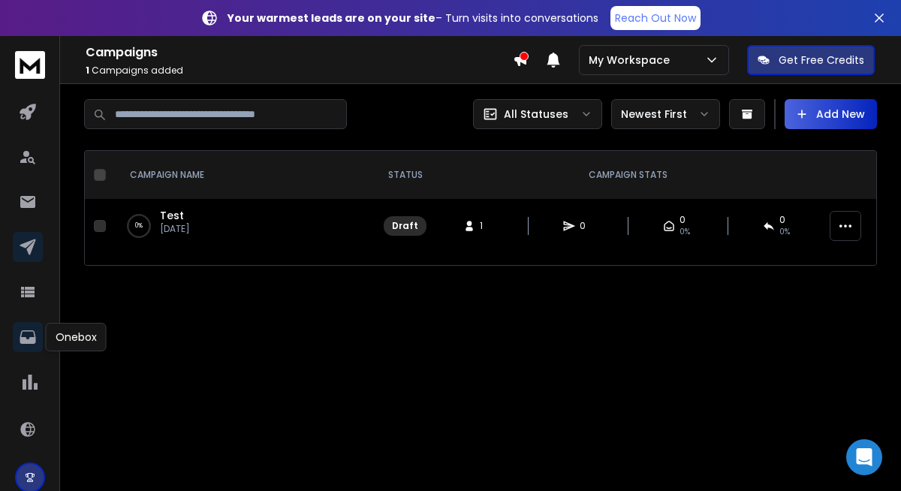
click at [26, 336] on icon at bounding box center [28, 337] width 18 height 18
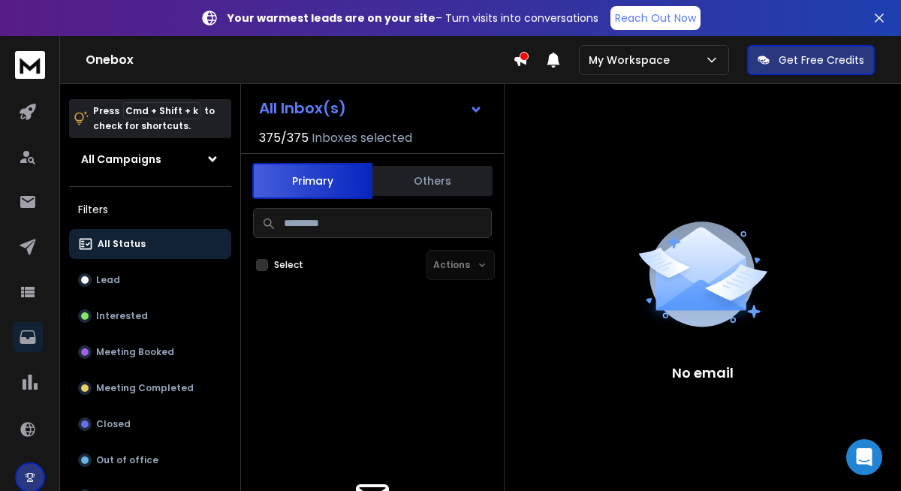
click at [435, 188] on button "Others" at bounding box center [432, 180] width 120 height 33
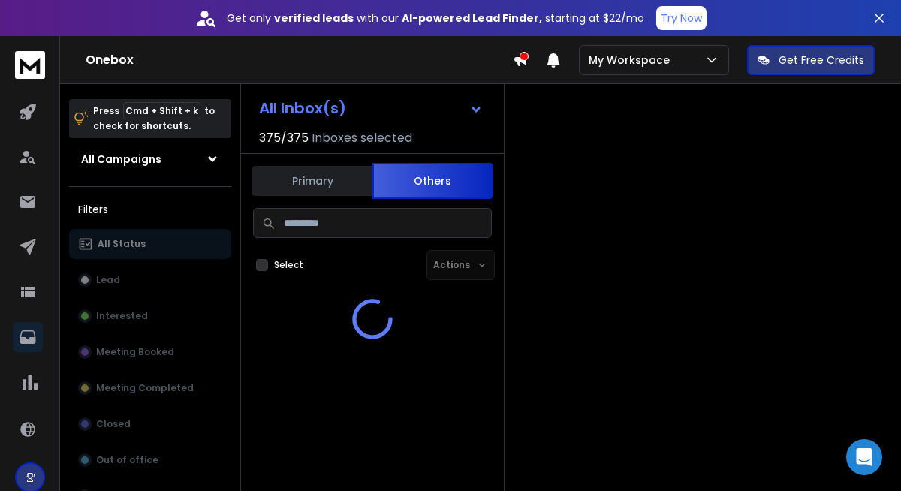
click at [395, 174] on button "Others" at bounding box center [432, 181] width 120 height 36
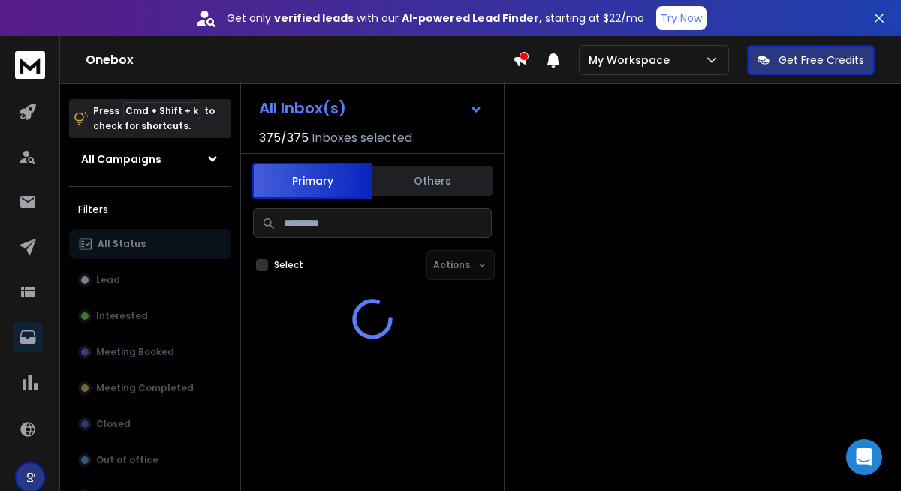
click at [320, 176] on button "Primary" at bounding box center [312, 181] width 120 height 36
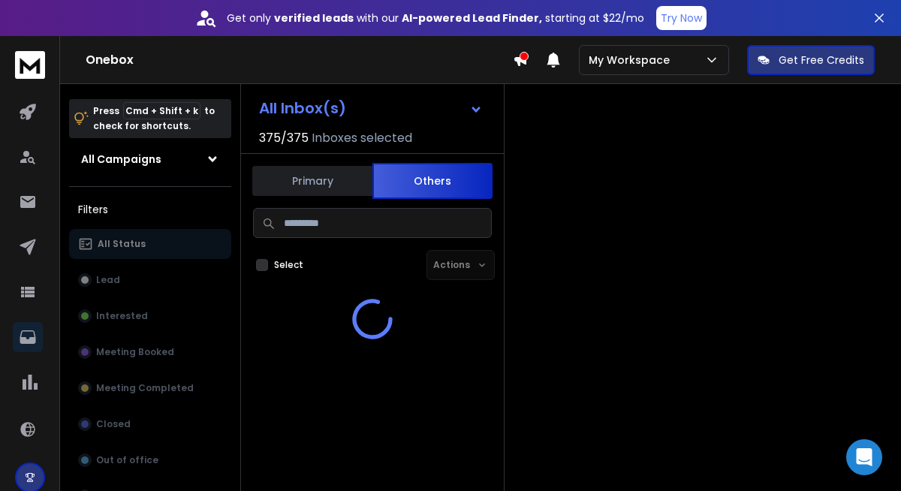
click at [445, 182] on button "Others" at bounding box center [432, 181] width 120 height 36
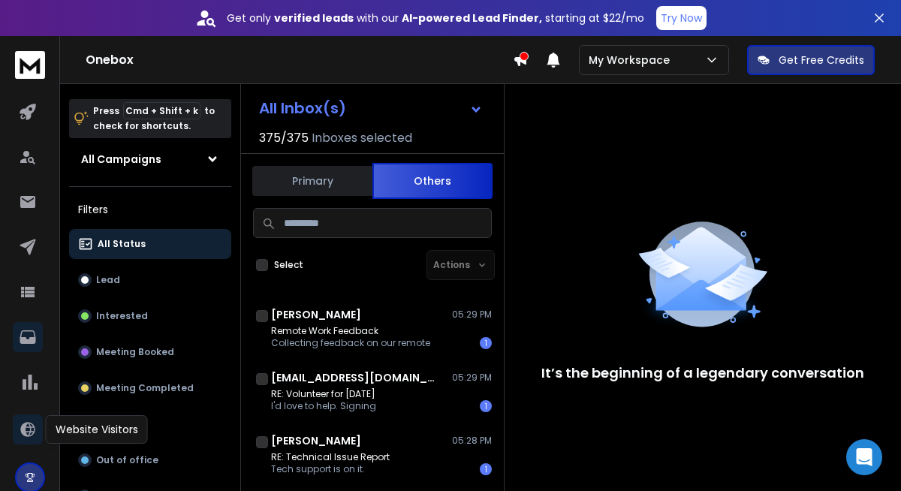
click at [26, 418] on link at bounding box center [28, 430] width 30 height 30
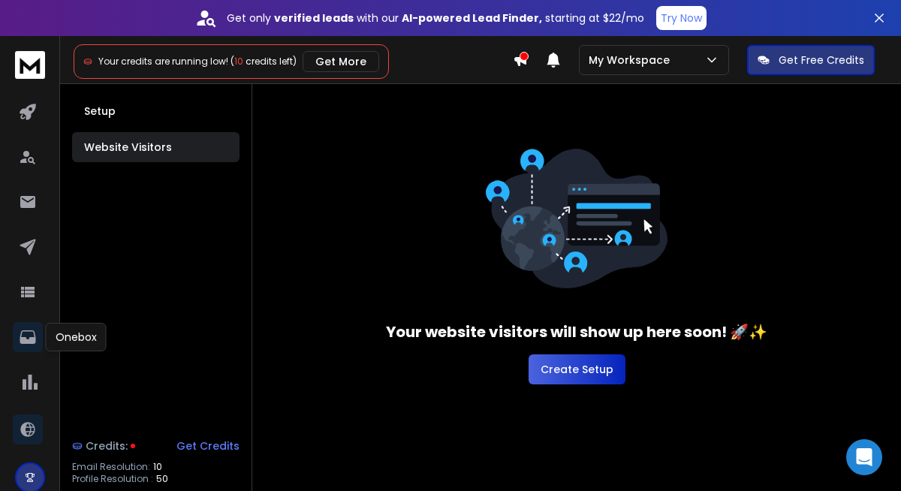
click at [34, 337] on icon at bounding box center [28, 337] width 16 height 14
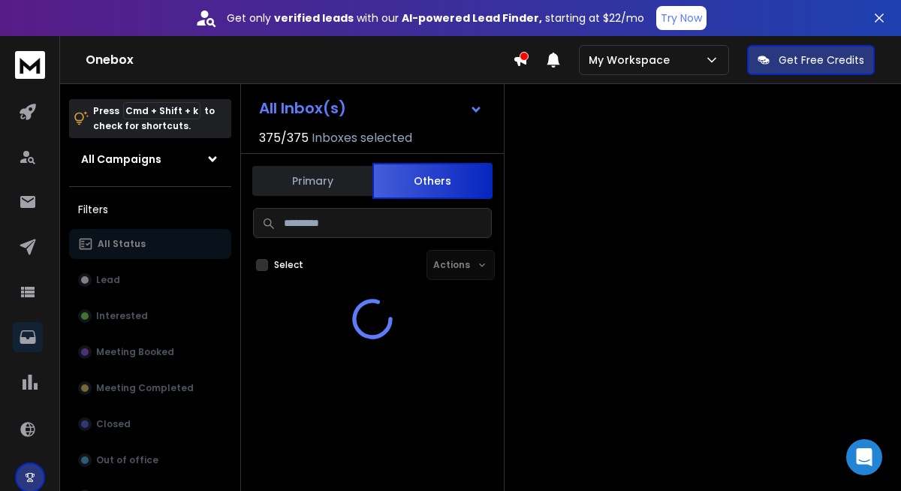
click at [410, 185] on button "Others" at bounding box center [432, 181] width 120 height 36
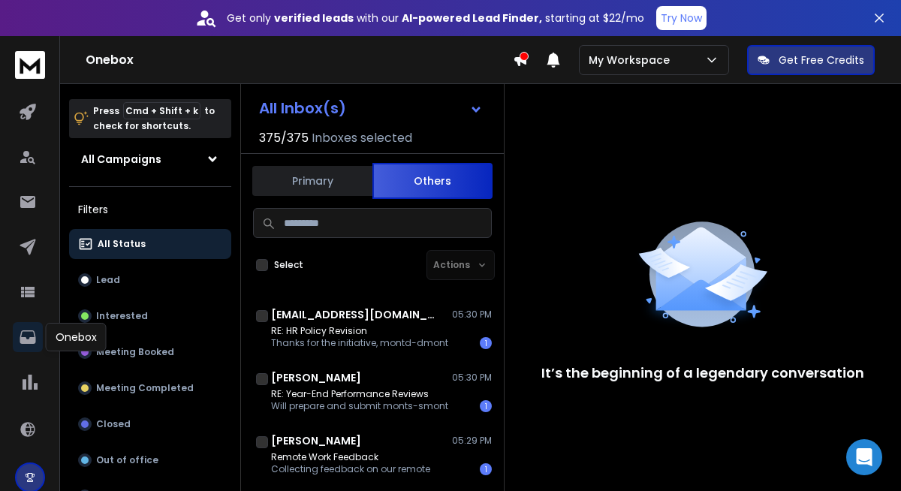
click at [31, 344] on icon at bounding box center [28, 337] width 18 height 18
click at [317, 184] on button "Primary" at bounding box center [312, 180] width 120 height 33
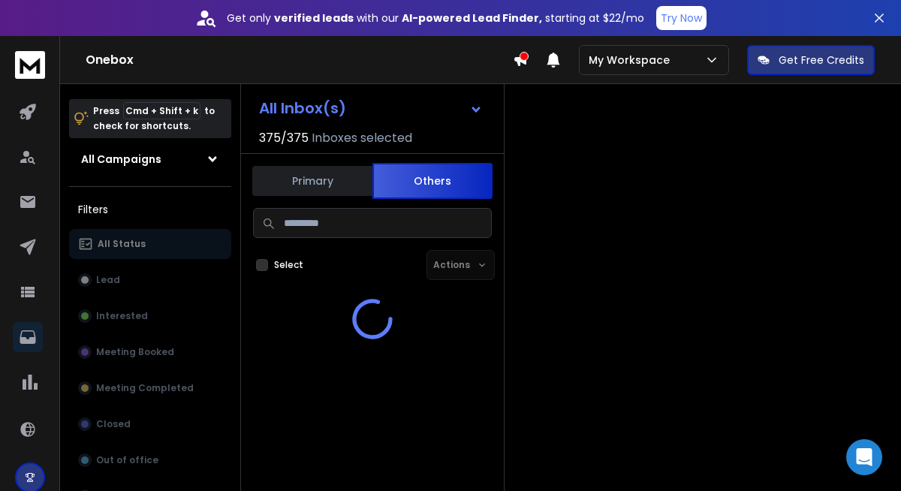
click at [445, 185] on button "Others" at bounding box center [432, 181] width 120 height 36
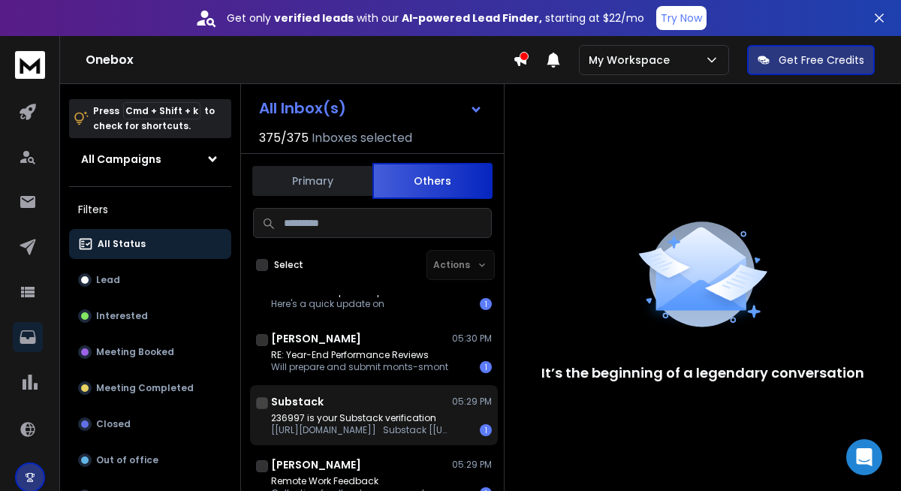
scroll to position [103, 0]
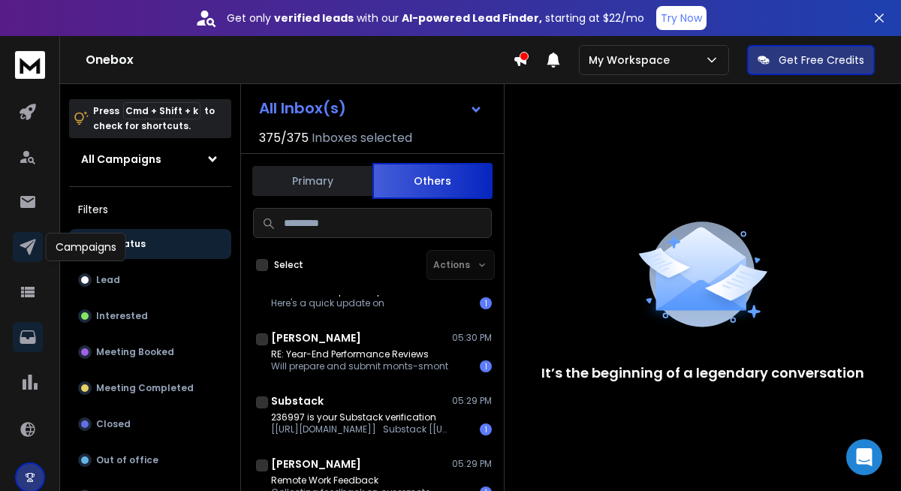
click at [25, 252] on icon at bounding box center [28, 247] width 18 height 18
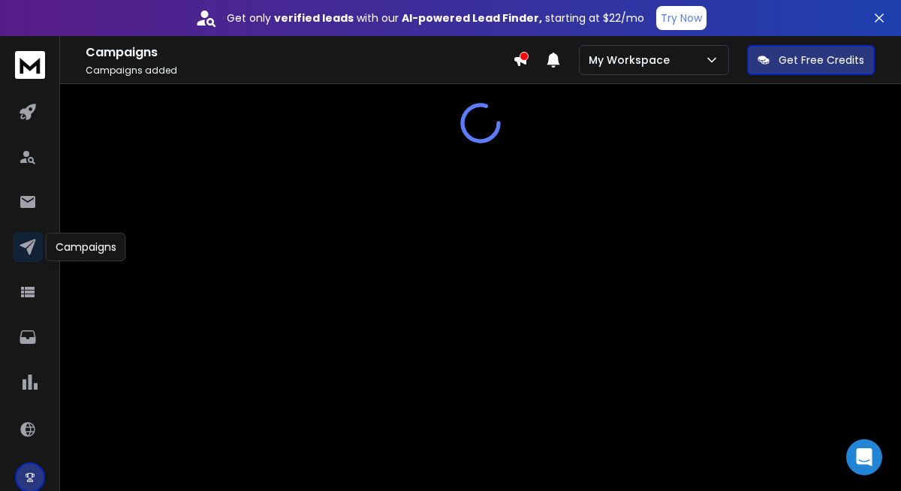
click at [29, 251] on icon at bounding box center [28, 247] width 16 height 16
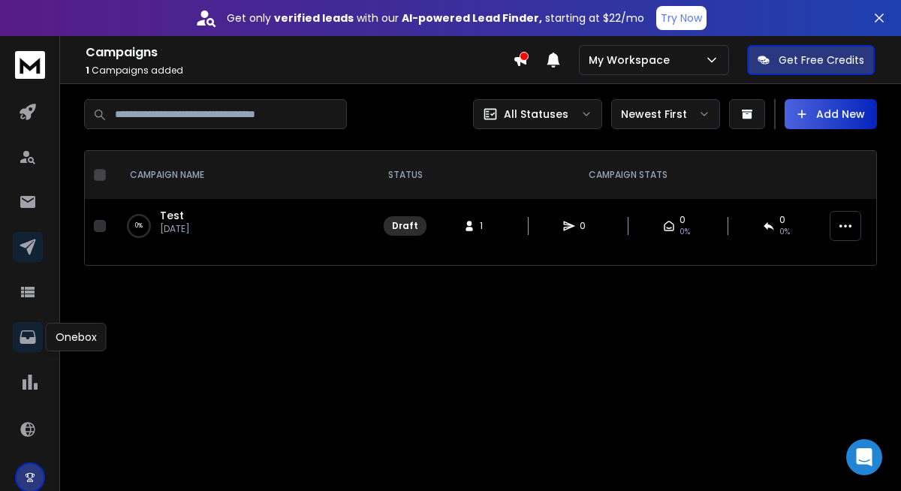
click at [30, 339] on icon at bounding box center [28, 337] width 16 height 14
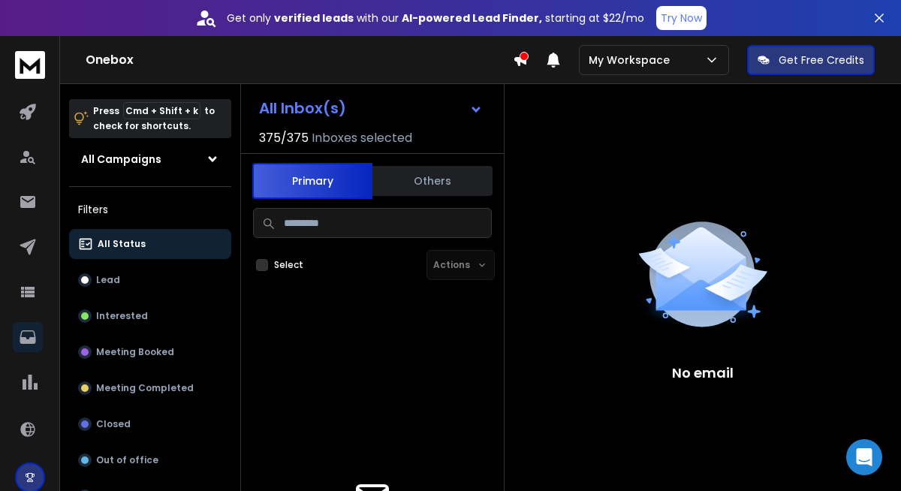
click at [424, 180] on button "Others" at bounding box center [432, 180] width 120 height 33
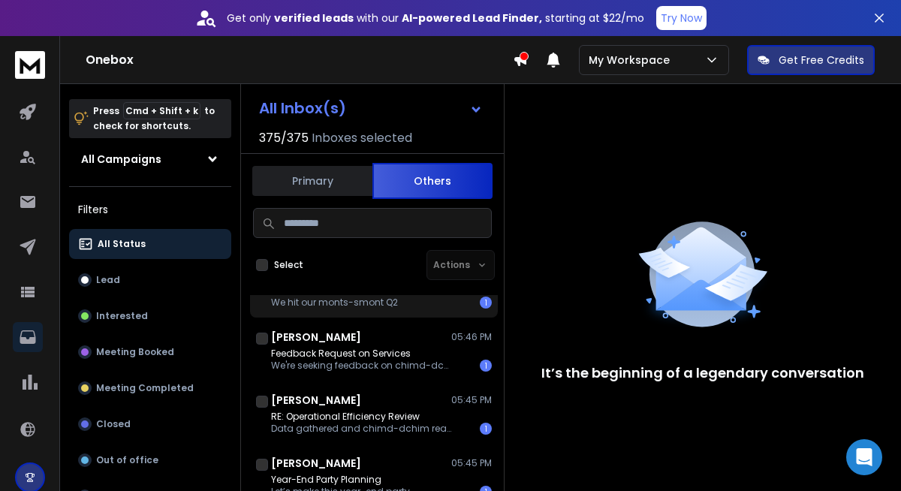
scroll to position [104, 0]
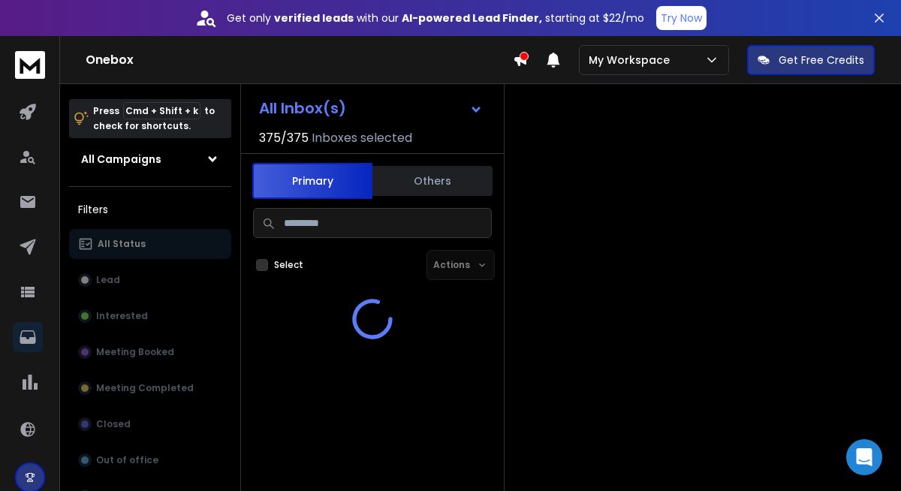
click at [325, 184] on button "Primary" at bounding box center [312, 181] width 120 height 36
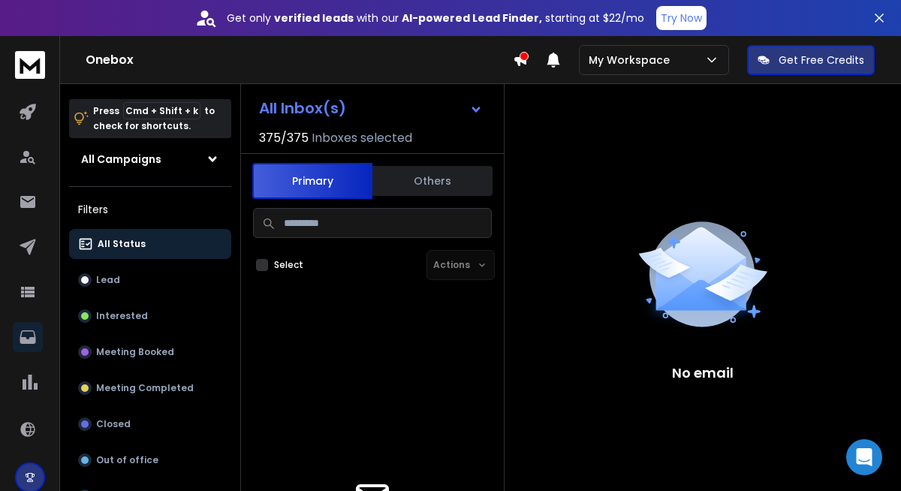
click at [426, 185] on button "Others" at bounding box center [432, 180] width 120 height 33
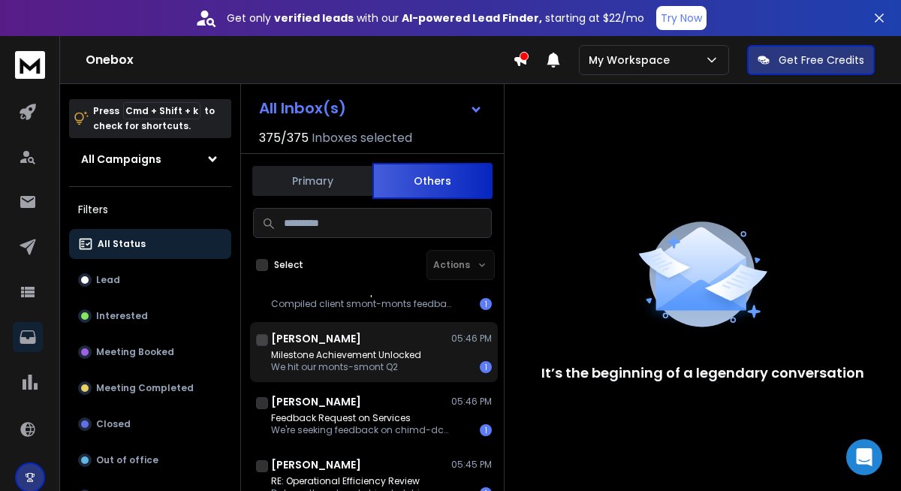
scroll to position [0, 0]
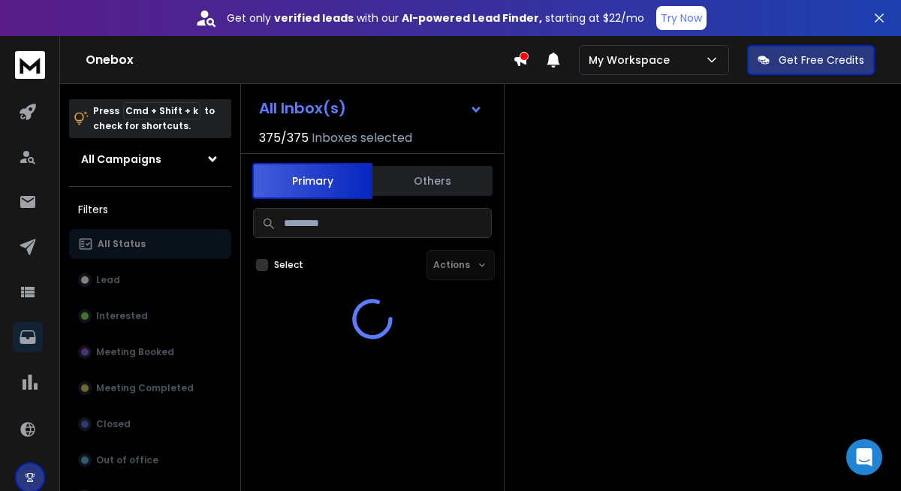
click at [327, 176] on button "Primary" at bounding box center [312, 181] width 120 height 36
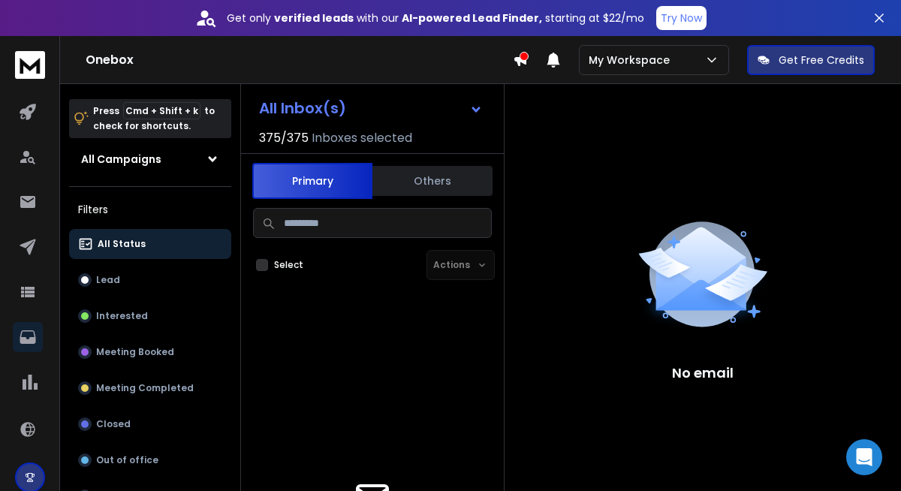
click at [415, 182] on button "Others" at bounding box center [432, 180] width 120 height 33
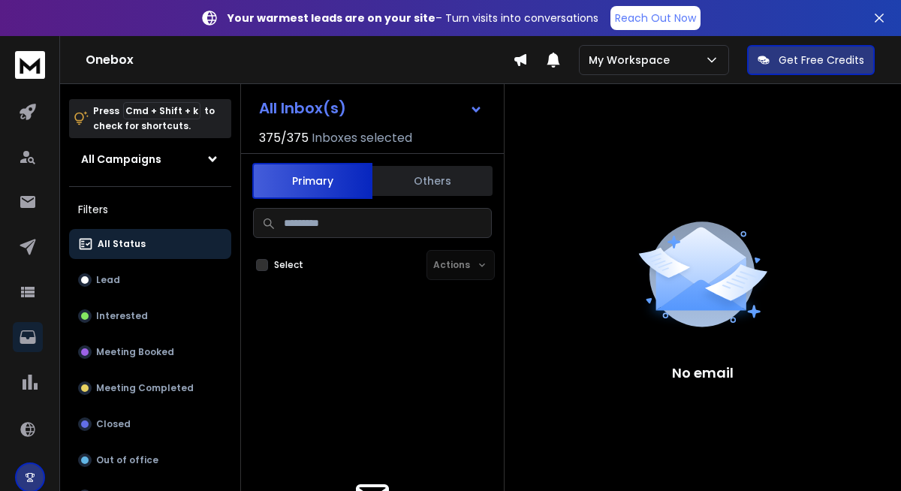
click at [415, 182] on button "Others" at bounding box center [432, 180] width 120 height 33
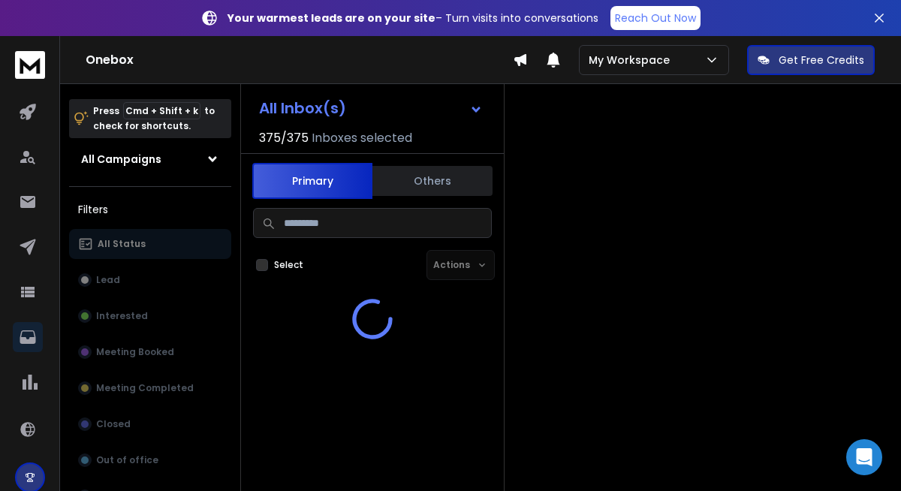
click at [332, 176] on button "Primary" at bounding box center [312, 181] width 120 height 36
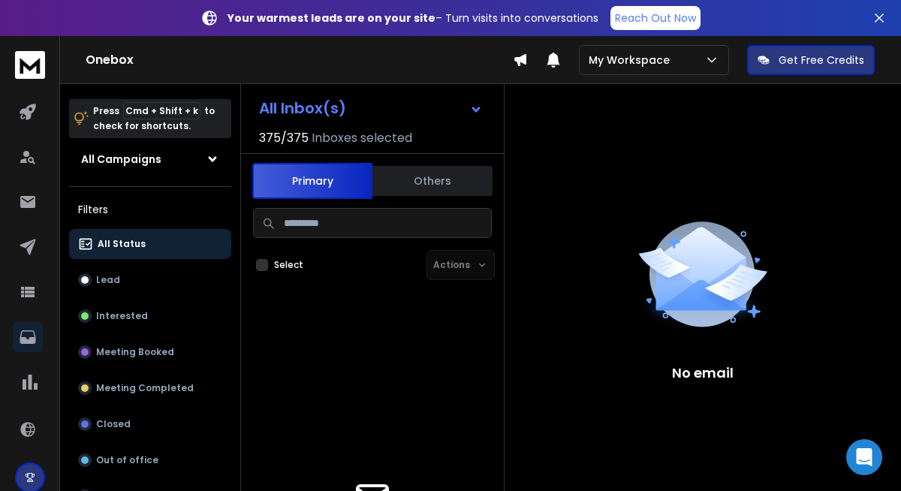
click at [425, 179] on button "Others" at bounding box center [432, 180] width 120 height 33
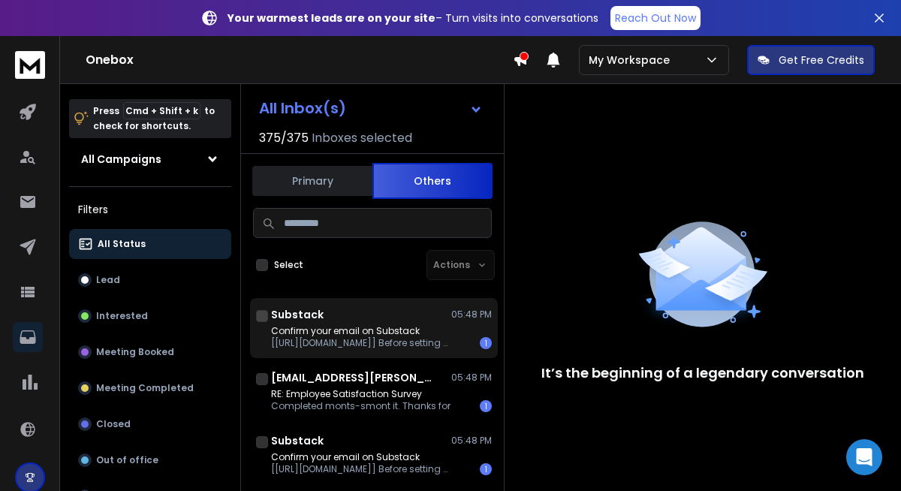
click at [398, 327] on p "Confirm your email on Substack" at bounding box center [361, 331] width 180 height 12
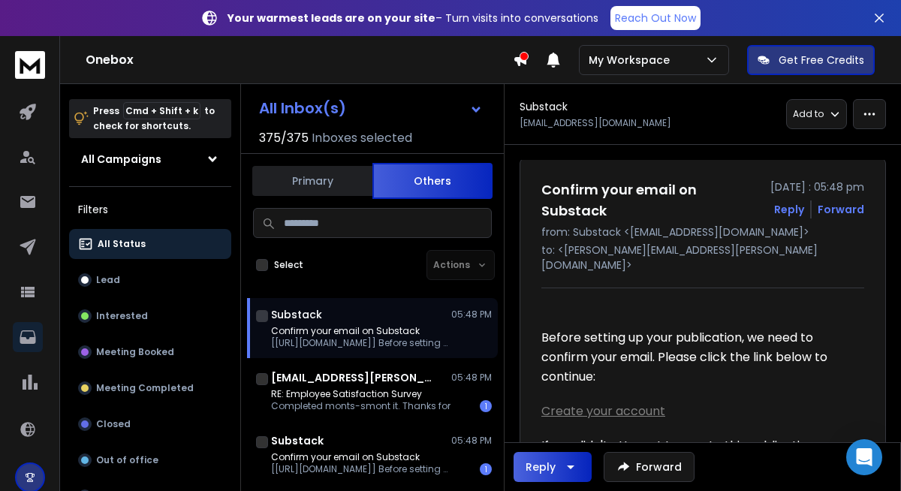
scroll to position [44, 0]
